Goal: Communication & Community: Answer question/provide support

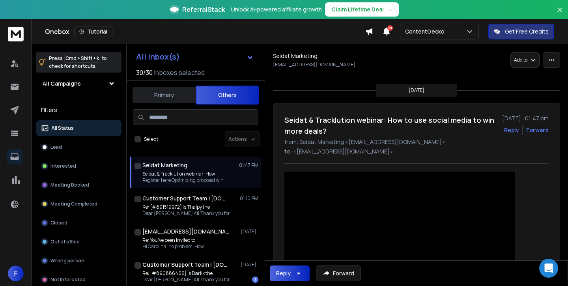
scroll to position [578, 0]
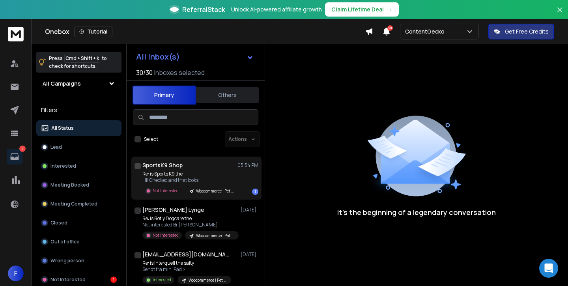
click at [137, 193] on div at bounding box center [137, 178] width 6 height 30
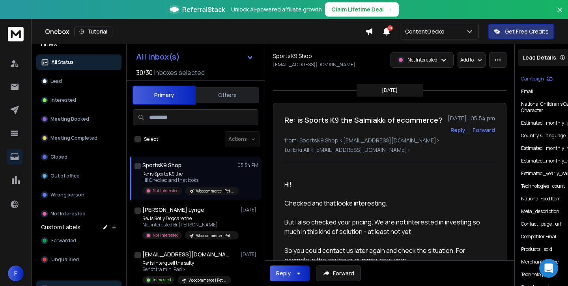
click at [460, 133] on button "Reply" at bounding box center [457, 130] width 15 height 8
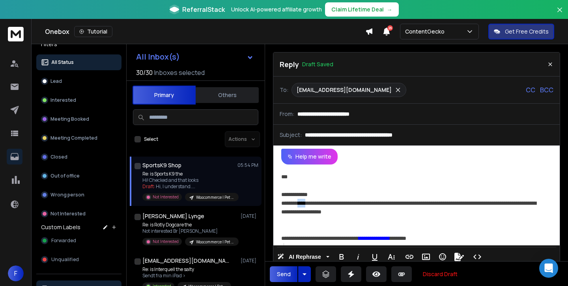
drag, startPoint x: 310, startPoint y: 203, endPoint x: 300, endPoint y: 203, distance: 10.3
click at [300, 203] on div "**********" at bounding box center [412, 208] width 262 height 18
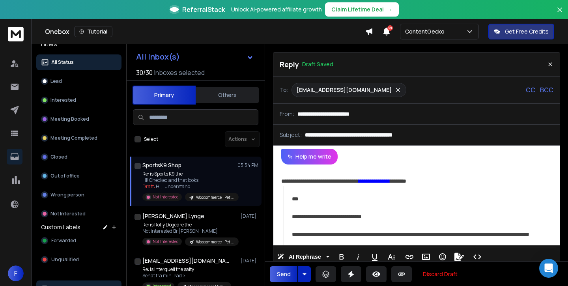
scroll to position [90, 0]
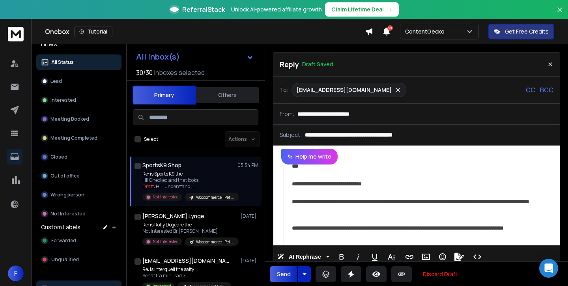
click at [381, 222] on div at bounding box center [418, 219] width 252 height 9
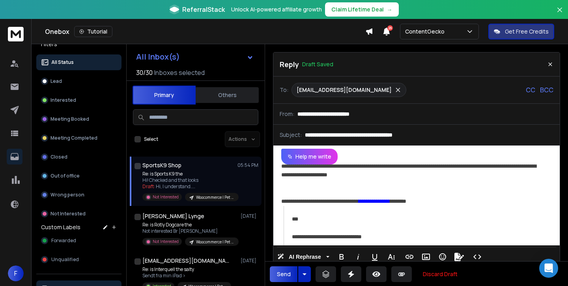
scroll to position [36, 0]
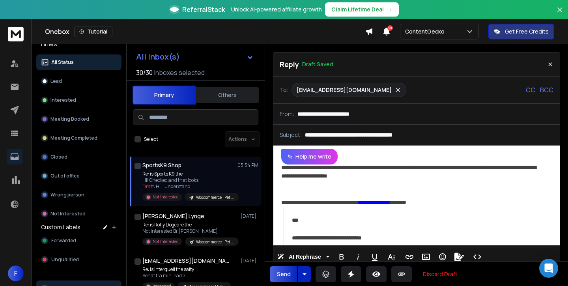
click at [385, 178] on div "**********" at bounding box center [412, 172] width 262 height 18
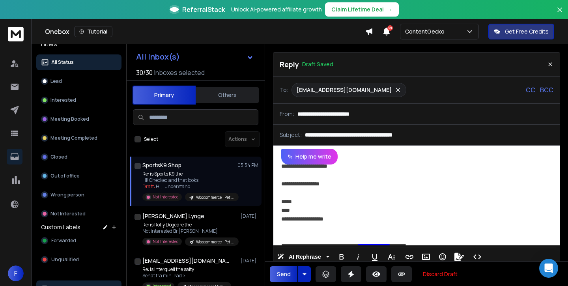
scroll to position [0, 0]
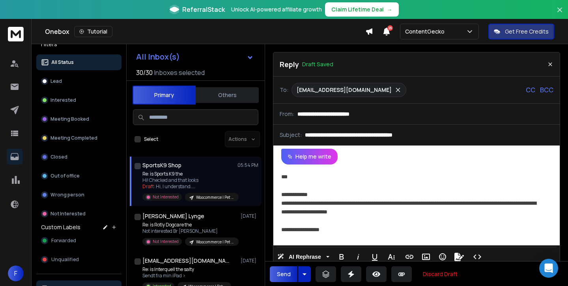
click at [280, 180] on div "**********" at bounding box center [415, 204] width 284 height 81
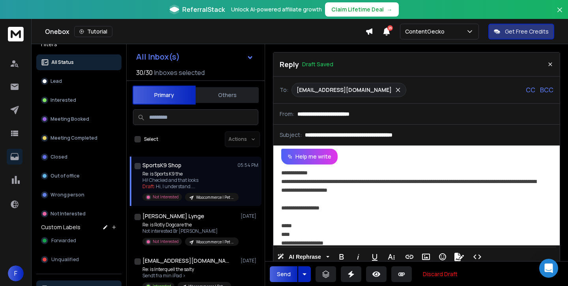
scroll to position [32, 0]
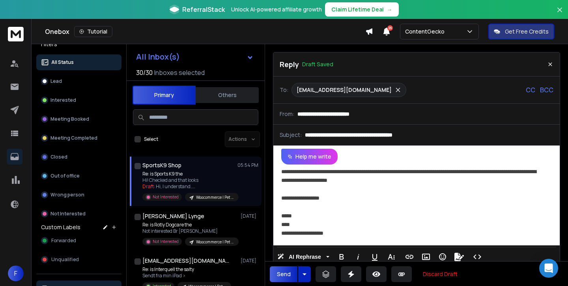
click at [284, 271] on button "Send" at bounding box center [284, 274] width 28 height 16
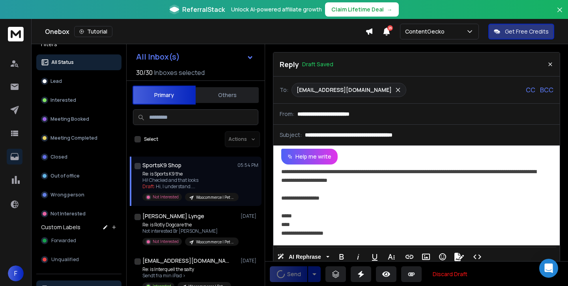
click at [222, 93] on button "Others" at bounding box center [227, 94] width 63 height 17
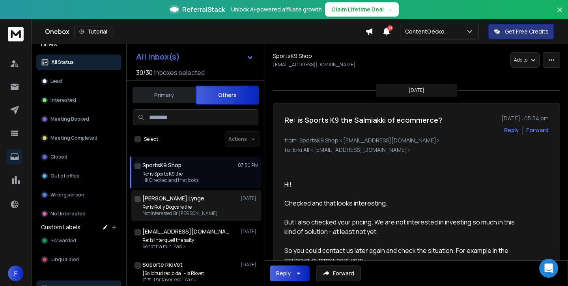
click at [215, 207] on div "Re: is Rotly Dogcare the Not interested Br Trine Sendt" at bounding box center [200, 210] width 116 height 13
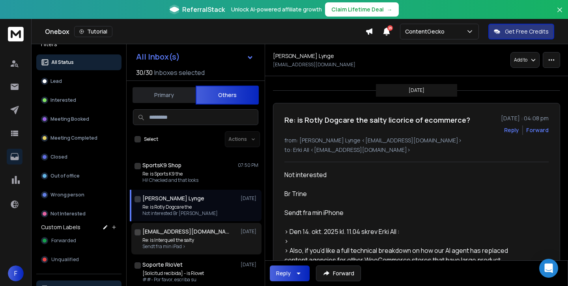
click at [213, 230] on div "Kontakt@happydog.dk 14 Oct" at bounding box center [200, 232] width 116 height 8
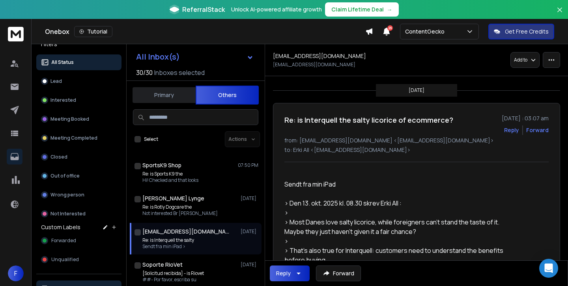
click at [289, 273] on div "Reply" at bounding box center [283, 273] width 15 height 8
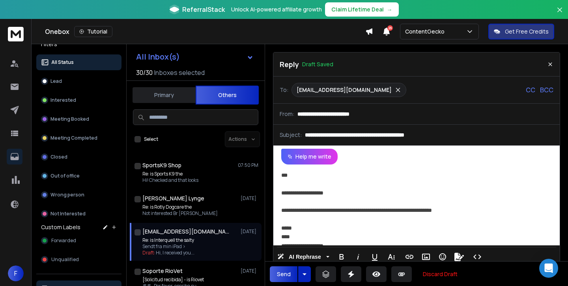
scroll to position [0, 0]
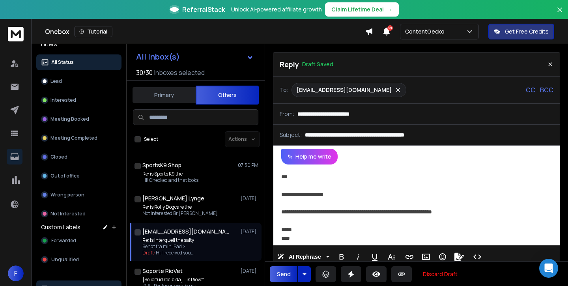
click at [285, 194] on div "**********" at bounding box center [412, 194] width 262 height 9
click at [336, 198] on div "**********" at bounding box center [412, 194] width 262 height 9
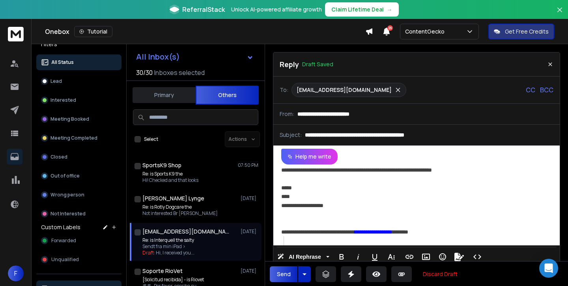
scroll to position [42, 0]
click at [285, 274] on button "Send" at bounding box center [284, 274] width 28 height 16
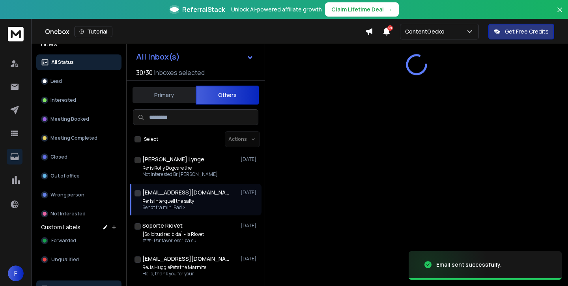
scroll to position [41, 0]
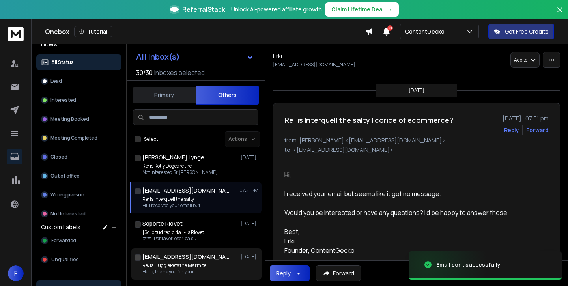
click at [209, 263] on div "Re: is HugglePets the Marmite Hello, thank you for your" at bounding box center [200, 268] width 116 height 13
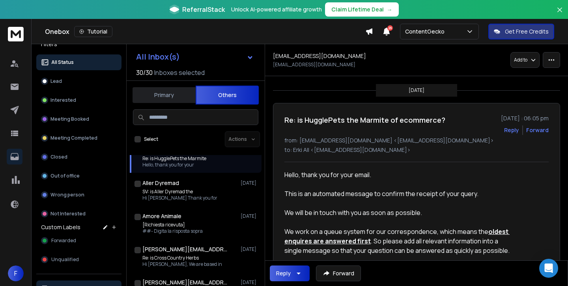
scroll to position [195, 0]
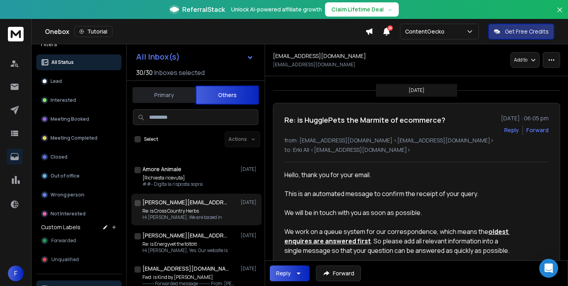
click at [207, 219] on div "Re: is Cross Country Herbs Hi Lynette, We are based in" at bounding box center [200, 214] width 116 height 13
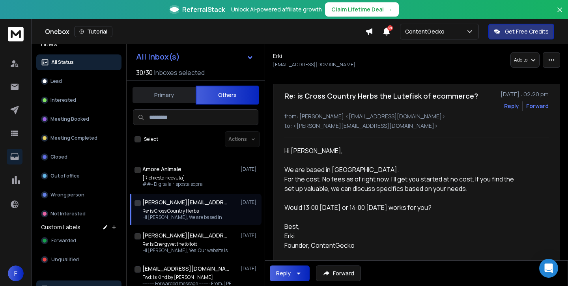
scroll to position [0, 0]
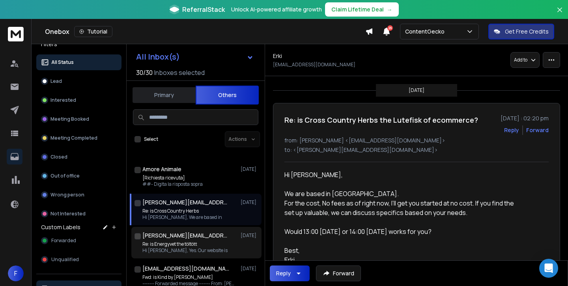
click at [215, 250] on div "Re: is Energyvet the töltött Hi Molnar, Yes. Our website is" at bounding box center [200, 247] width 116 height 13
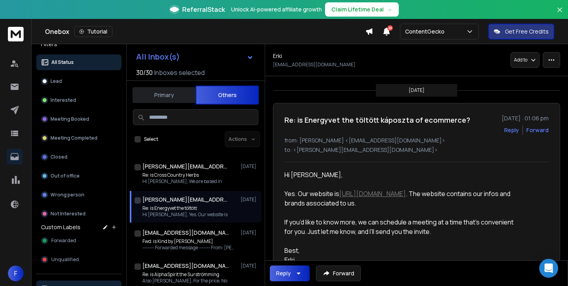
scroll to position [271, 0]
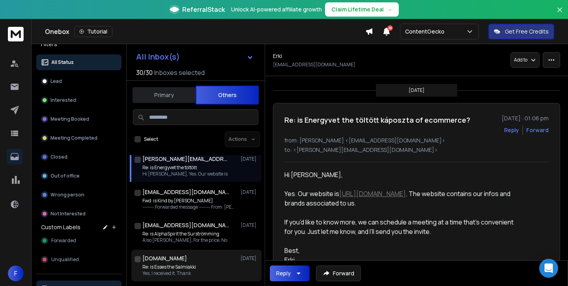
click at [212, 259] on div "PetHolic.Net 09 Oct" at bounding box center [200, 258] width 116 height 8
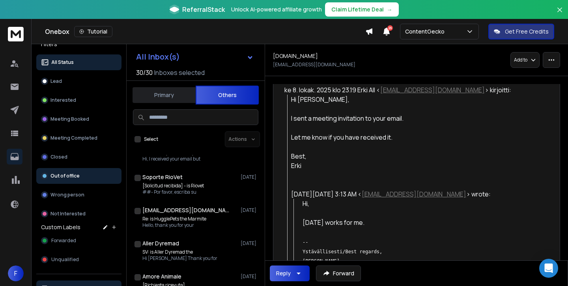
scroll to position [18, 0]
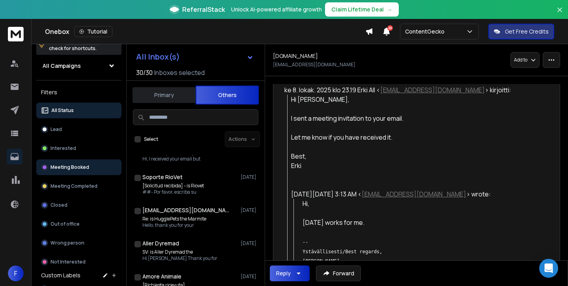
click at [69, 166] on p "Meeting Booked" at bounding box center [69, 167] width 39 height 6
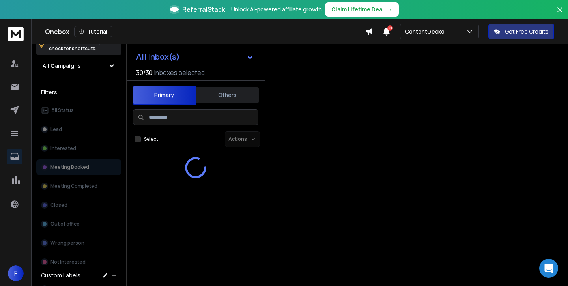
scroll to position [0, 0]
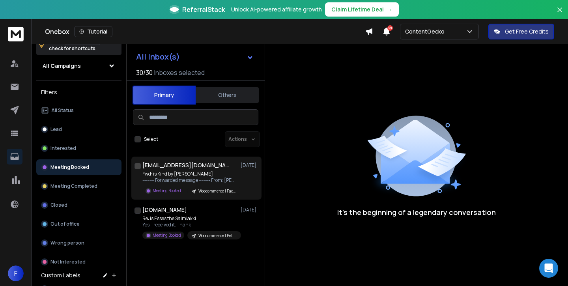
click at [222, 175] on p "Fwd: is Kind by Julia" at bounding box center [189, 174] width 95 height 6
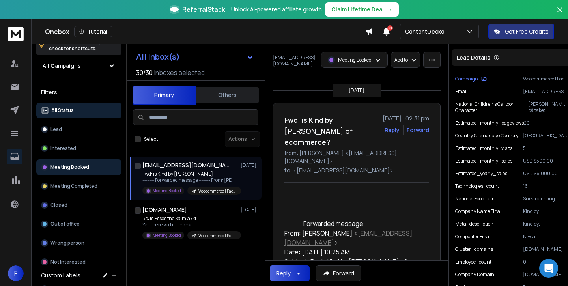
click at [65, 110] on p "All Status" at bounding box center [62, 110] width 22 height 6
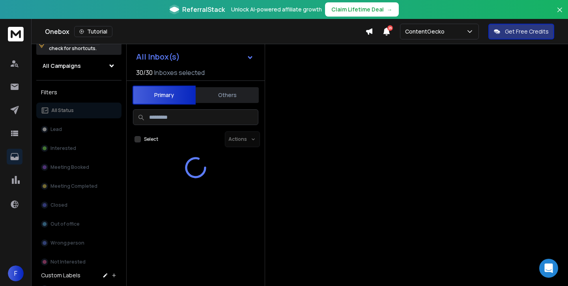
click at [243, 96] on button "Others" at bounding box center [227, 94] width 63 height 17
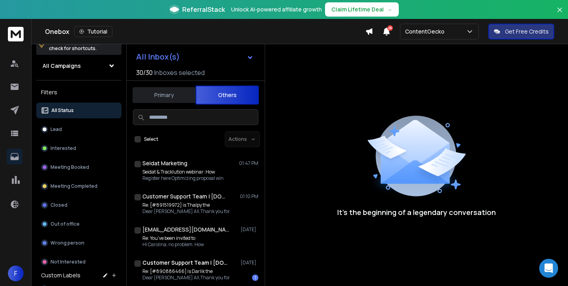
scroll to position [70, 0]
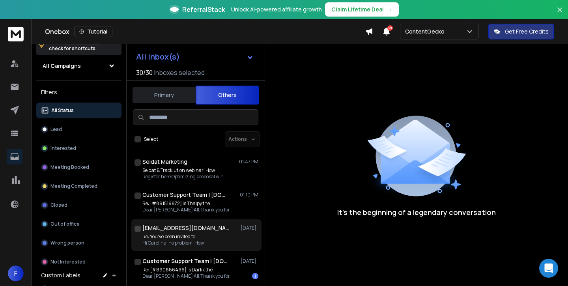
click at [216, 230] on div "info@kindbyjulia.se 13 Oct" at bounding box center [200, 228] width 116 height 8
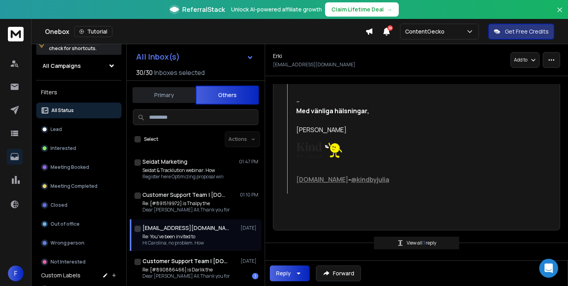
scroll to position [452, 0]
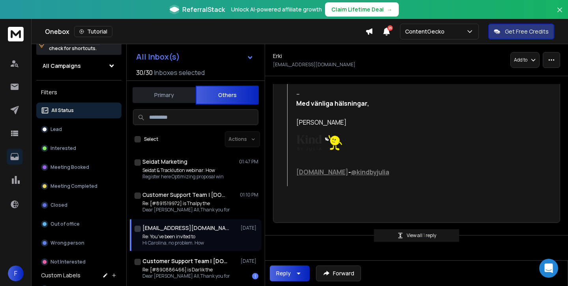
click at [412, 233] on p "View all 1 reply" at bounding box center [422, 235] width 30 height 6
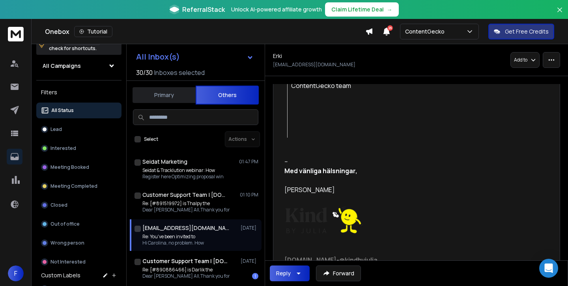
scroll to position [1021, 0]
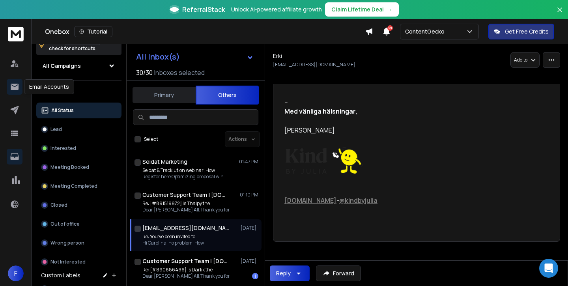
click at [14, 86] on icon at bounding box center [15, 87] width 8 height 6
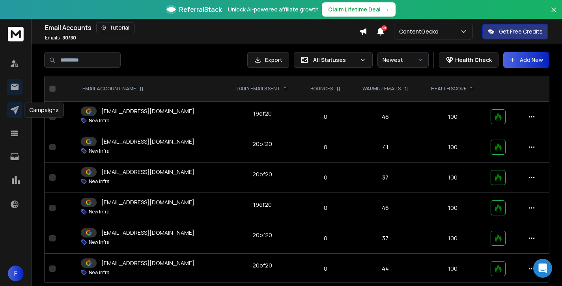
click at [10, 112] on icon at bounding box center [14, 109] width 9 height 9
